Goal: Task Accomplishment & Management: Manage account settings

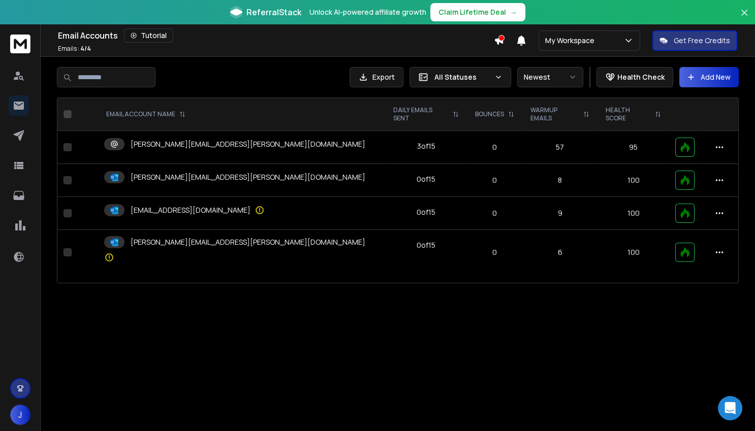
click at [691, 72] on button "Add New" at bounding box center [708, 77] width 59 height 20
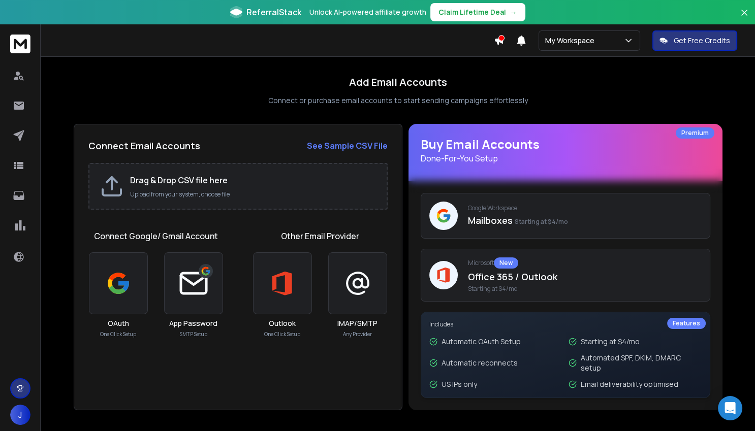
click at [127, 280] on icon at bounding box center [118, 283] width 25 height 30
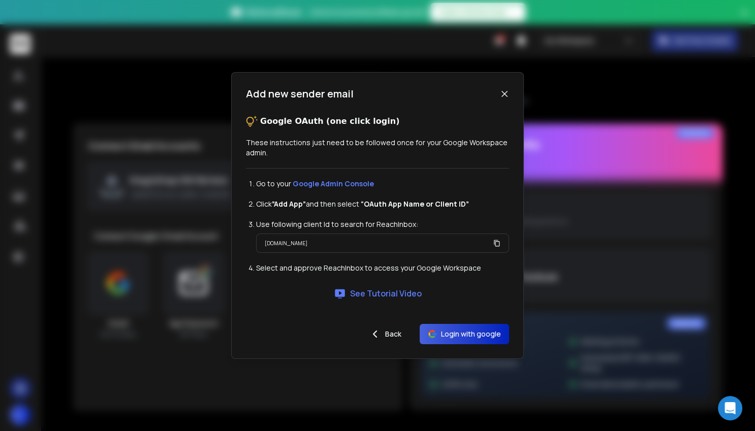
click at [504, 95] on icon at bounding box center [505, 94] width 6 height 6
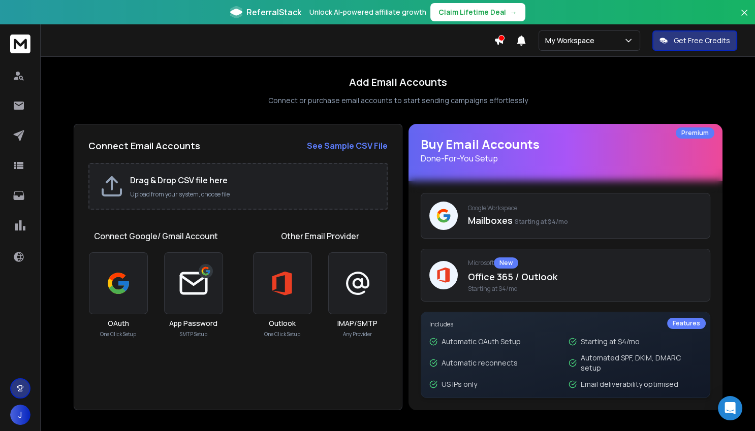
click at [192, 292] on icon at bounding box center [193, 283] width 25 height 20
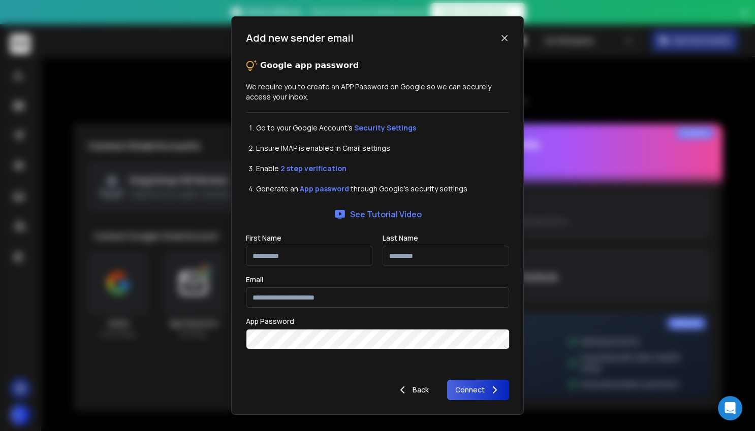
click at [373, 128] on link "Security Settings" at bounding box center [385, 128] width 62 height 10
click at [301, 151] on li "Ensure IMAP is enabled in Gmail settings" at bounding box center [382, 148] width 253 height 10
click at [376, 212] on link "See Tutorial Video" at bounding box center [378, 214] width 88 height 12
click at [503, 39] on icon at bounding box center [504, 38] width 9 height 9
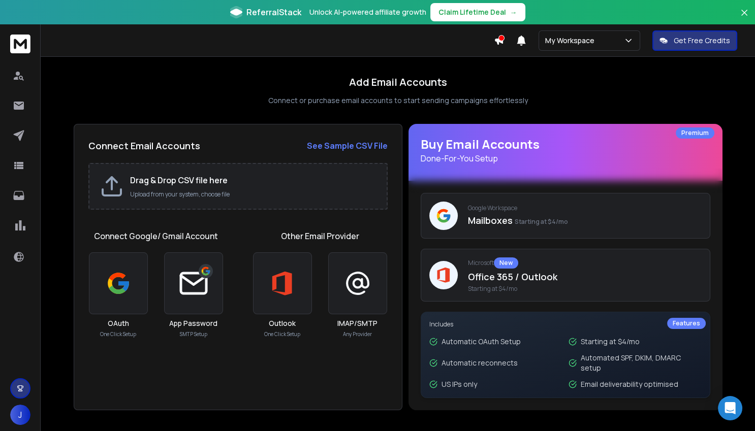
click at [124, 280] on icon at bounding box center [118, 283] width 25 height 30
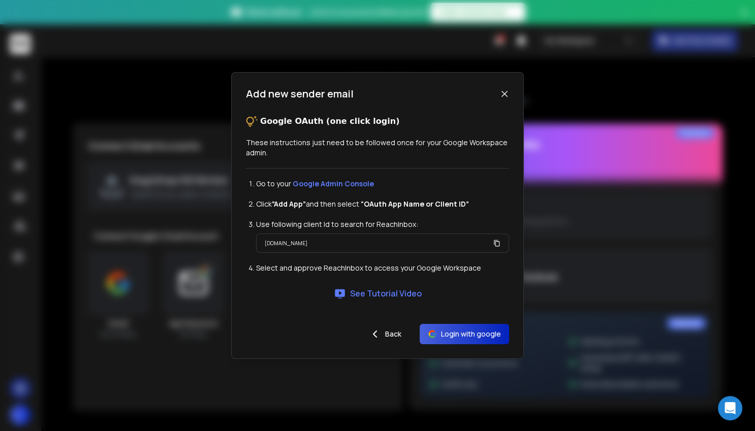
click at [327, 180] on link "Google Admin Console" at bounding box center [333, 184] width 81 height 10
click at [406, 297] on link "See Tutorial Video" at bounding box center [378, 294] width 88 height 12
click at [110, 177] on div "Add new sender email Google OAuth (one click login) These instructions just nee…" at bounding box center [378, 216] width 756 height 307
drag, startPoint x: 366, startPoint y: 203, endPoint x: 462, endPoint y: 206, distance: 96.1
click at [462, 206] on strong "“OAuth App Name or Client ID”" at bounding box center [415, 205] width 108 height 10
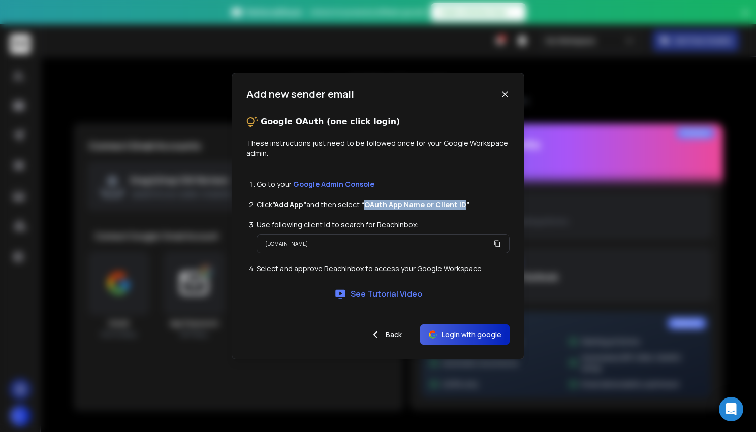
copy strong "OAuth App Name or Client ID"
click at [496, 242] on icon at bounding box center [497, 243] width 7 height 7
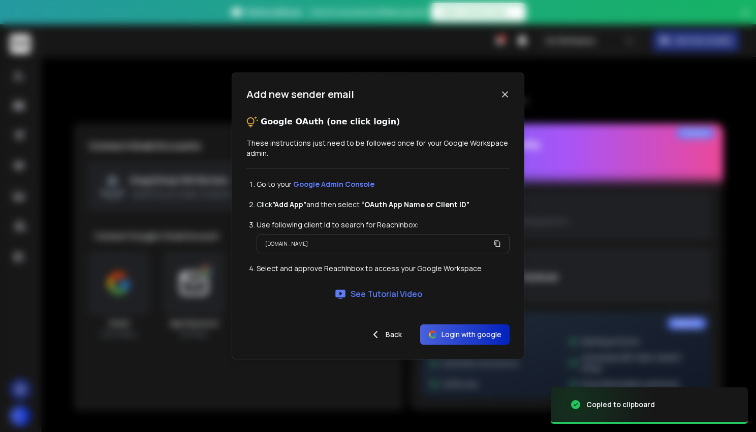
click at [448, 330] on button "Login with google" at bounding box center [464, 335] width 89 height 20
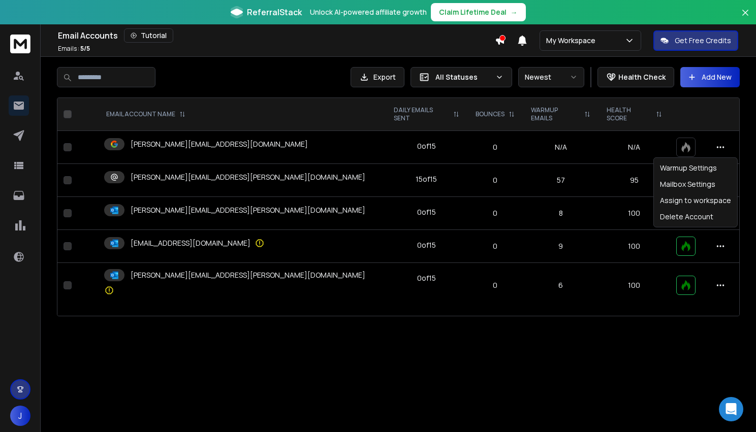
click at [716, 148] on icon at bounding box center [720, 147] width 9 height 9
click at [696, 170] on div "Warmup Settings" at bounding box center [695, 168] width 79 height 16
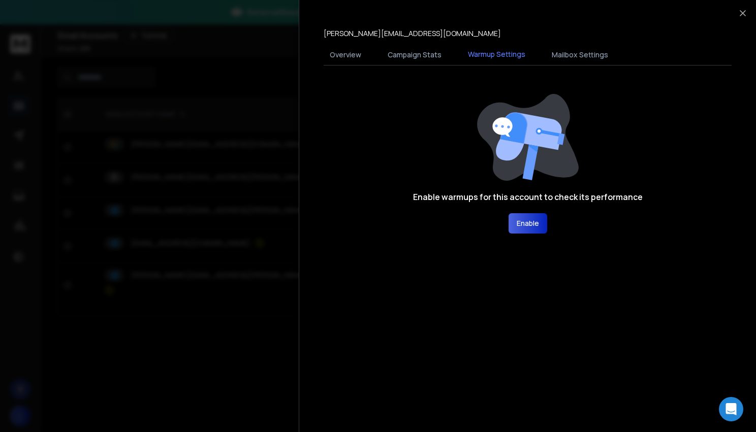
click at [526, 220] on button "Enable" at bounding box center [528, 223] width 39 height 20
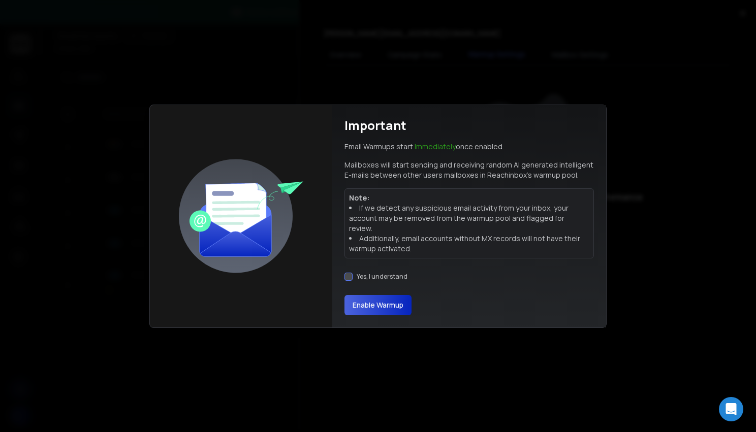
click at [349, 273] on button "Yes, I understand" at bounding box center [349, 277] width 8 height 8
click at [381, 295] on button "Enable Warmup" at bounding box center [378, 305] width 67 height 20
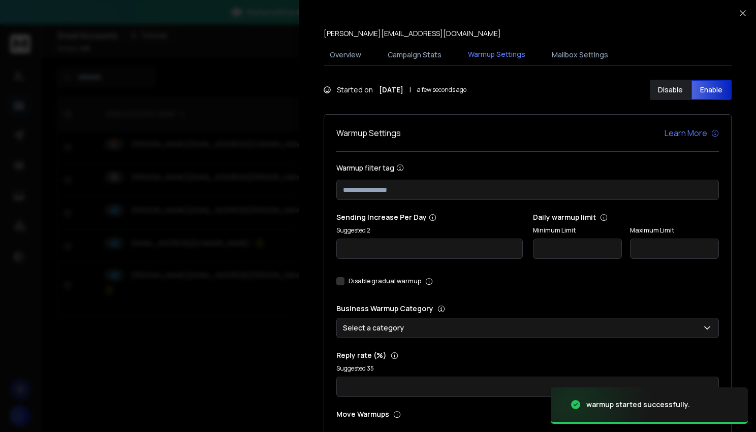
type input "**********"
type input "*"
type input "**"
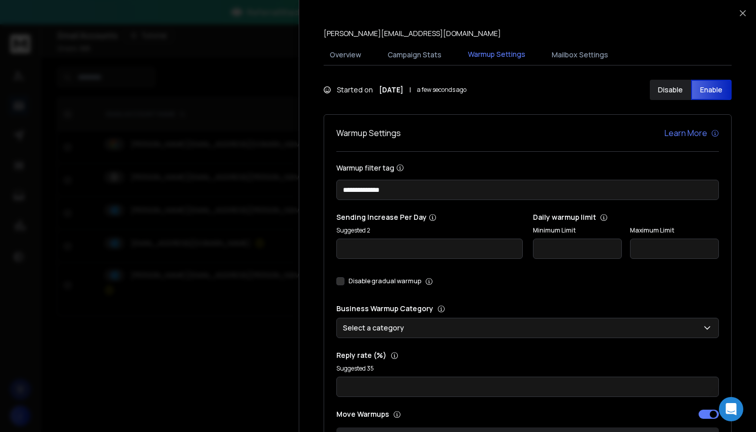
drag, startPoint x: 332, startPoint y: 200, endPoint x: 204, endPoint y: 224, distance: 130.2
click at [204, 224] on body "**********" at bounding box center [378, 216] width 756 height 432
type input "**********"
click at [602, 287] on div "Disable gradual warmup" at bounding box center [527, 281] width 383 height 20
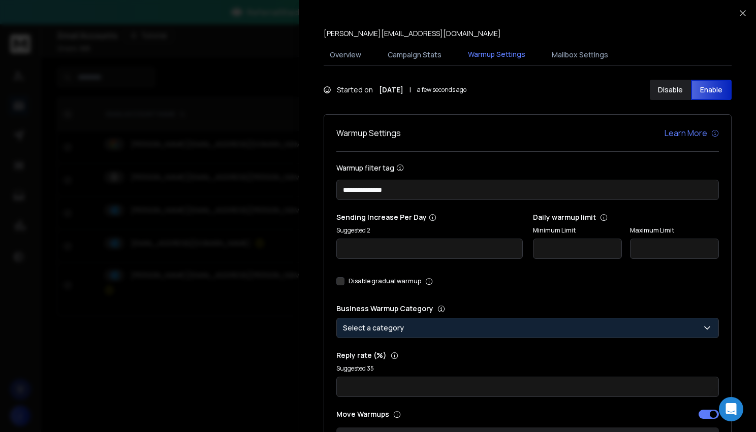
click at [539, 323] on div "Select a category" at bounding box center [527, 328] width 369 height 10
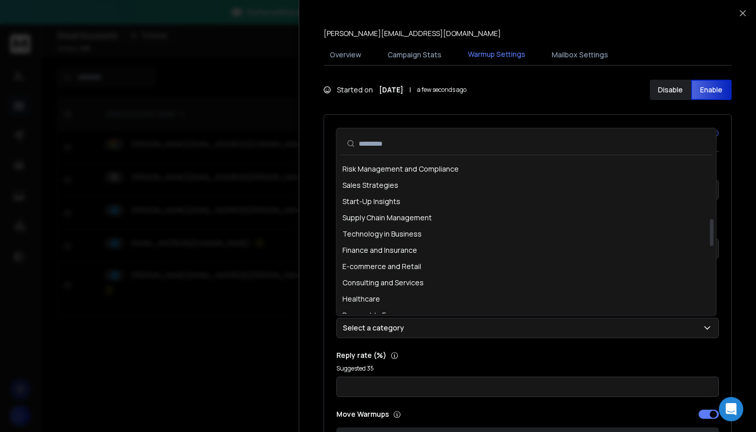
scroll to position [353, 0]
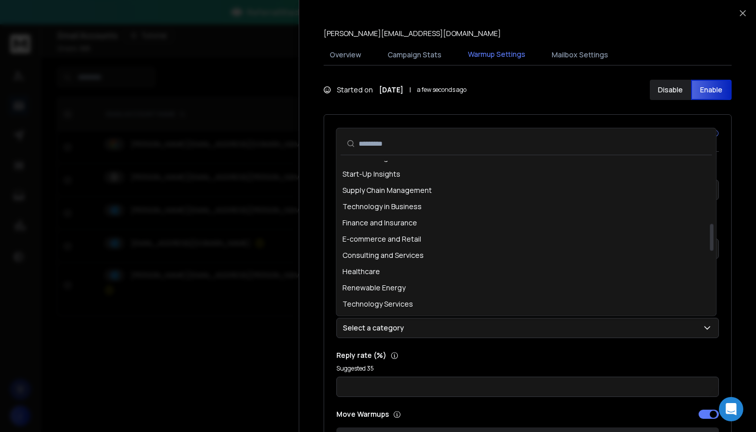
drag, startPoint x: 709, startPoint y: 178, endPoint x: 726, endPoint y: 237, distance: 60.7
click at [714, 237] on div at bounding box center [711, 238] width 5 height 152
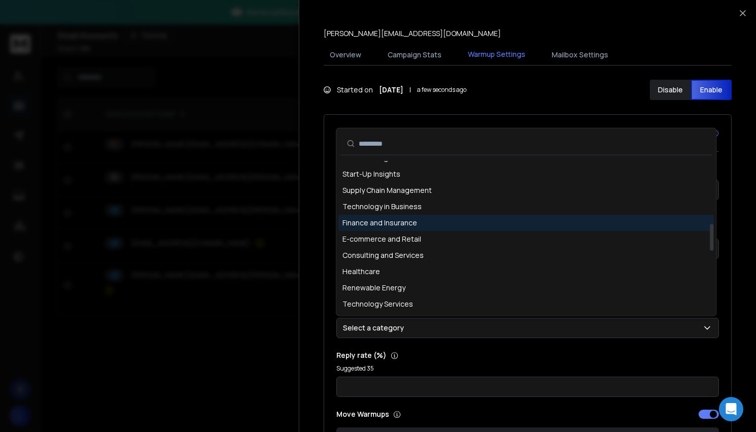
click at [412, 219] on span "Finance and Insurance" at bounding box center [380, 223] width 75 height 10
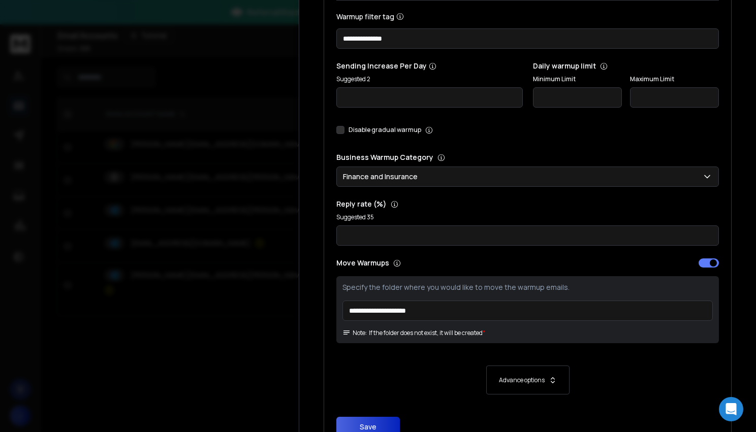
scroll to position [197, 0]
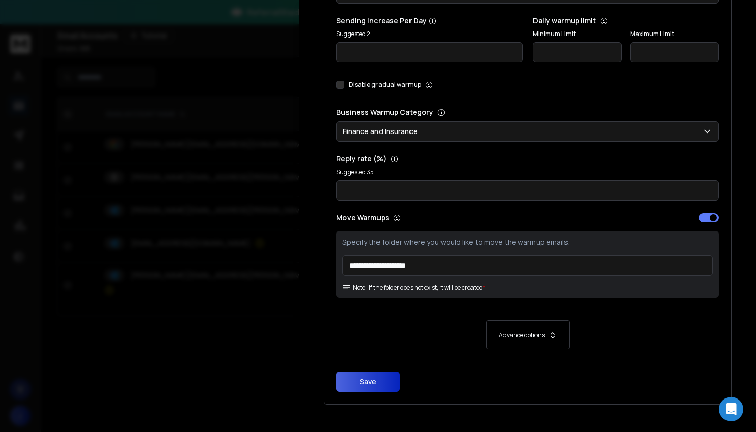
click at [365, 380] on button "Save" at bounding box center [368, 382] width 64 height 20
